Goal: Task Accomplishment & Management: Use online tool/utility

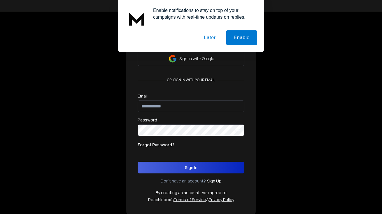
click at [185, 103] on input "email" at bounding box center [191, 106] width 107 height 12
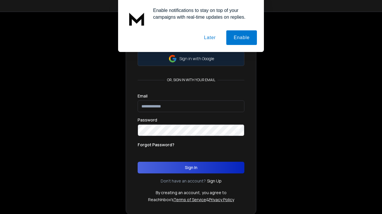
paste input "**********"
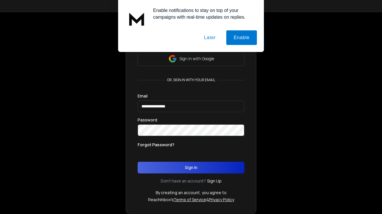
type input "**********"
click at [212, 30] on div at bounding box center [191, 18] width 132 height 23
click at [210, 36] on button "Later" at bounding box center [209, 37] width 26 height 15
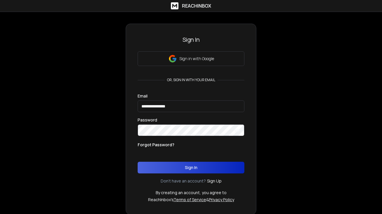
click at [175, 124] on div "Password" at bounding box center [191, 127] width 107 height 18
click at [183, 139] on form "**********" at bounding box center [191, 133] width 107 height 79
click at [203, 168] on button "Sign In" at bounding box center [191, 167] width 107 height 12
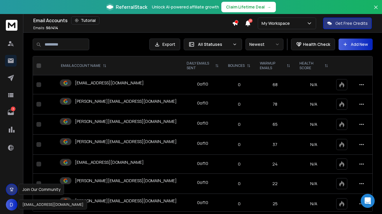
click at [6, 203] on span "D" at bounding box center [12, 204] width 12 height 12
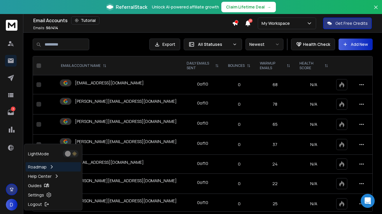
click at [69, 150] on button "button" at bounding box center [71, 154] width 16 height 8
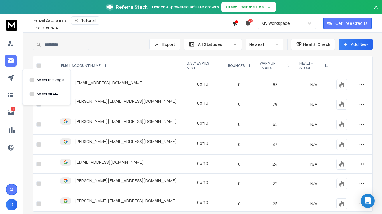
click at [38, 81] on label "Select this Page" at bounding box center [50, 80] width 27 height 5
click at [32, 80] on button "Select this Page" at bounding box center [32, 80] width 5 height 5
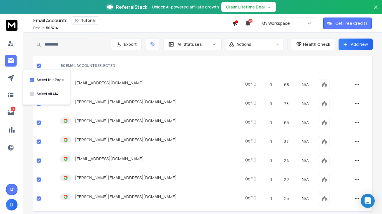
click at [32, 95] on button "Select this Page" at bounding box center [32, 94] width 5 height 5
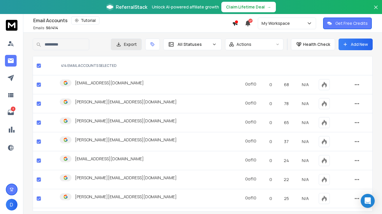
click at [133, 43] on button "Export" at bounding box center [126, 44] width 31 height 12
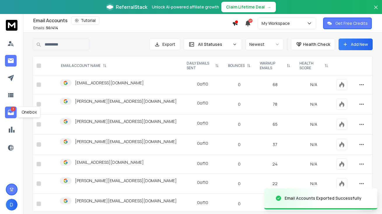
click at [14, 111] on icon at bounding box center [10, 112] width 7 height 7
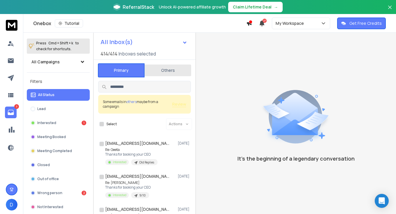
click at [173, 68] on button "Others" at bounding box center [168, 70] width 47 height 13
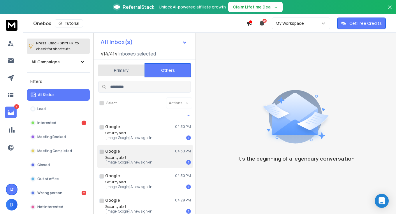
scroll to position [1134, 0]
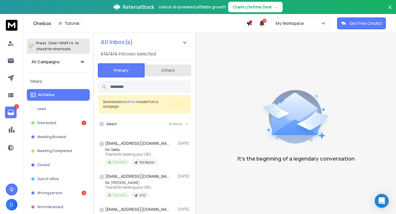
click at [173, 76] on button "Others" at bounding box center [168, 70] width 47 height 13
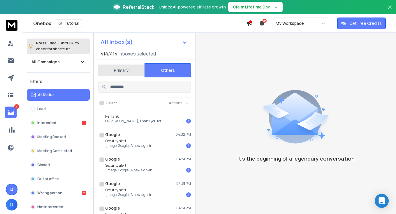
scroll to position [879, 0]
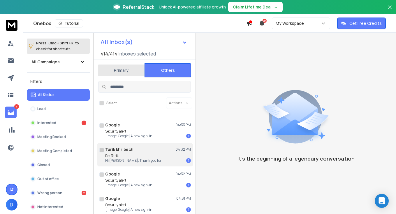
click at [175, 150] on p "04:32 PM" at bounding box center [182, 149] width 15 height 5
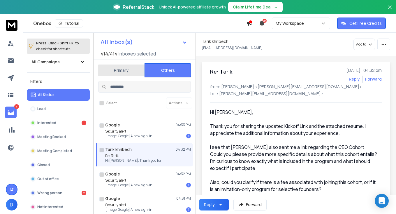
scroll to position [20, 0]
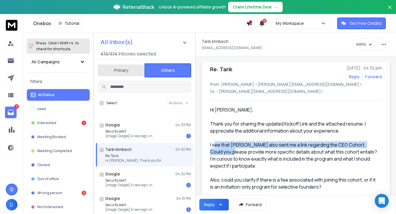
drag, startPoint x: 216, startPoint y: 143, endPoint x: 223, endPoint y: 154, distance: 12.6
click at [223, 154] on div "I see that Charlotte also sent me a link regarding the CEO Cohort. Could you pl…" at bounding box center [293, 155] width 167 height 28
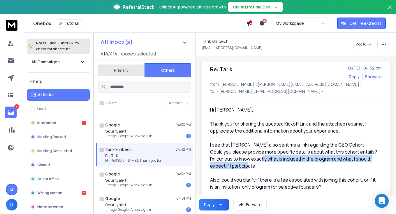
drag, startPoint x: 268, startPoint y: 169, endPoint x: 265, endPoint y: 159, distance: 9.9
click at [265, 159] on div "I see that Charlotte also sent me a link regarding the CEO Cohort. Could you pl…" at bounding box center [293, 155] width 167 height 28
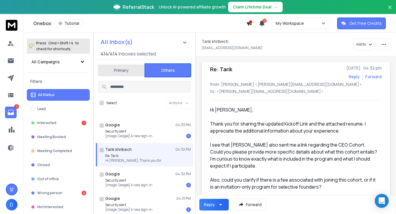
click at [265, 159] on div "I see that Charlotte also sent me a link regarding the CEO Cohort. Could you pl…" at bounding box center [293, 155] width 167 height 28
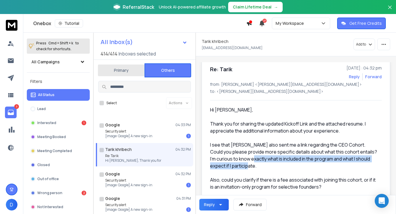
drag, startPoint x: 271, startPoint y: 167, endPoint x: 257, endPoint y: 157, distance: 16.9
click at [257, 157] on div "I see that Charlotte also sent me a link regarding the CEO Cohort. Could you pl…" at bounding box center [293, 155] width 167 height 28
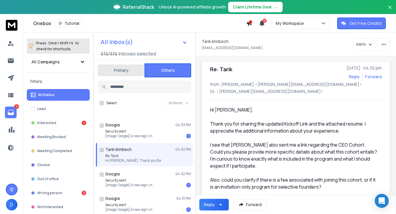
click at [257, 157] on div "I see that Charlotte also sent me a link regarding the CEO Cohort. Could you pl…" at bounding box center [293, 155] width 167 height 28
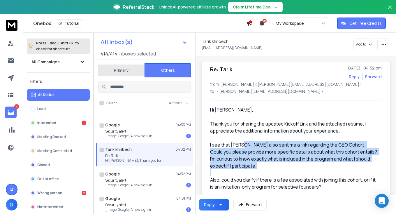
drag, startPoint x: 269, startPoint y: 170, endPoint x: 242, endPoint y: 142, distance: 39.2
click at [242, 142] on div "Hi Jonathan, Thank you for sharing the updated Kickoff Link and the attached re…" at bounding box center [293, 189] width 167 height 167
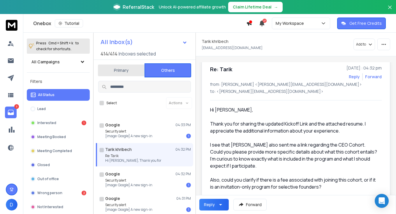
click at [242, 142] on div "I see that Charlotte also sent me a link regarding the CEO Cohort. Could you pl…" at bounding box center [293, 155] width 167 height 28
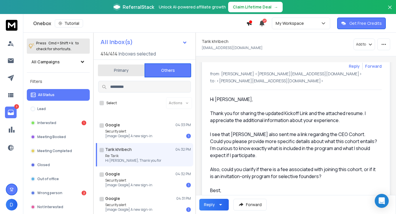
scroll to position [52, 0]
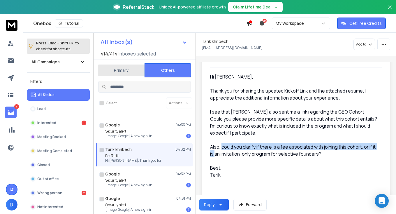
drag, startPoint x: 221, startPoint y: 150, endPoint x: 222, endPoint y: 153, distance: 3.0
click at [222, 153] on div "Also, could you clarify if there is a fee associated with joining this cohort, …" at bounding box center [293, 150] width 167 height 14
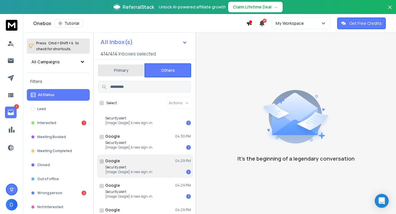
scroll to position [1134, 0]
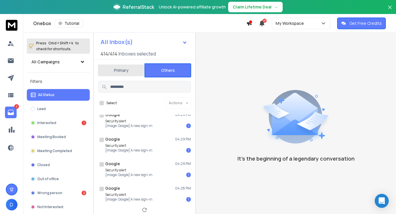
click at [132, 72] on button "Primary" at bounding box center [121, 70] width 47 height 13
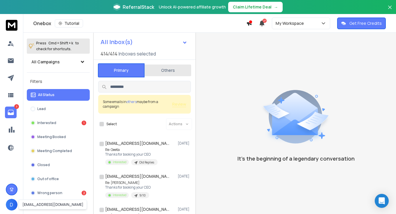
click at [15, 201] on span "D" at bounding box center [12, 204] width 12 height 12
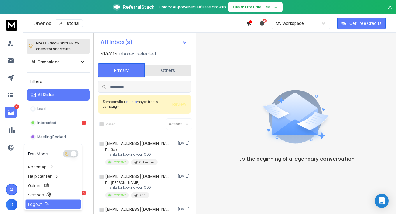
click at [49, 206] on icon at bounding box center [46, 203] width 5 height 5
